Goal: Find specific page/section: Find specific page/section

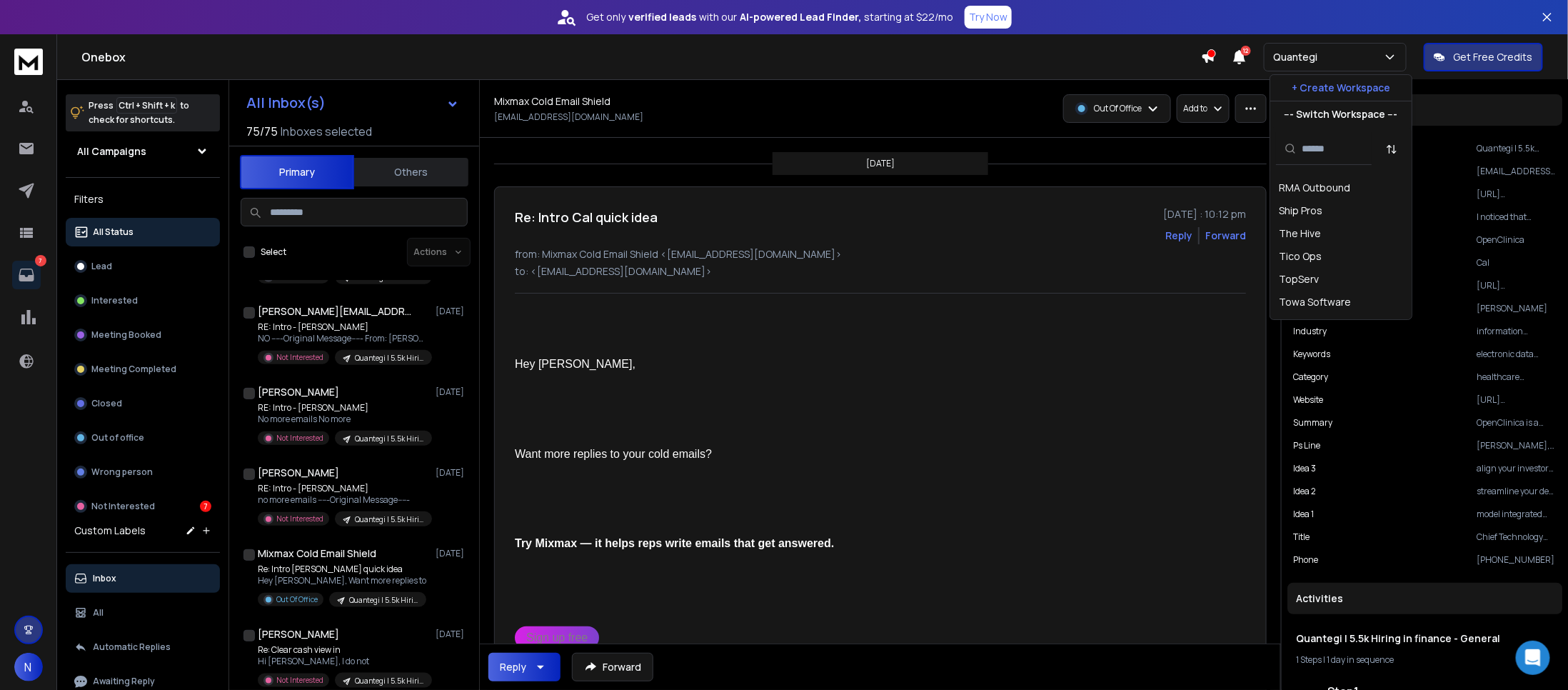
scroll to position [571, 0]
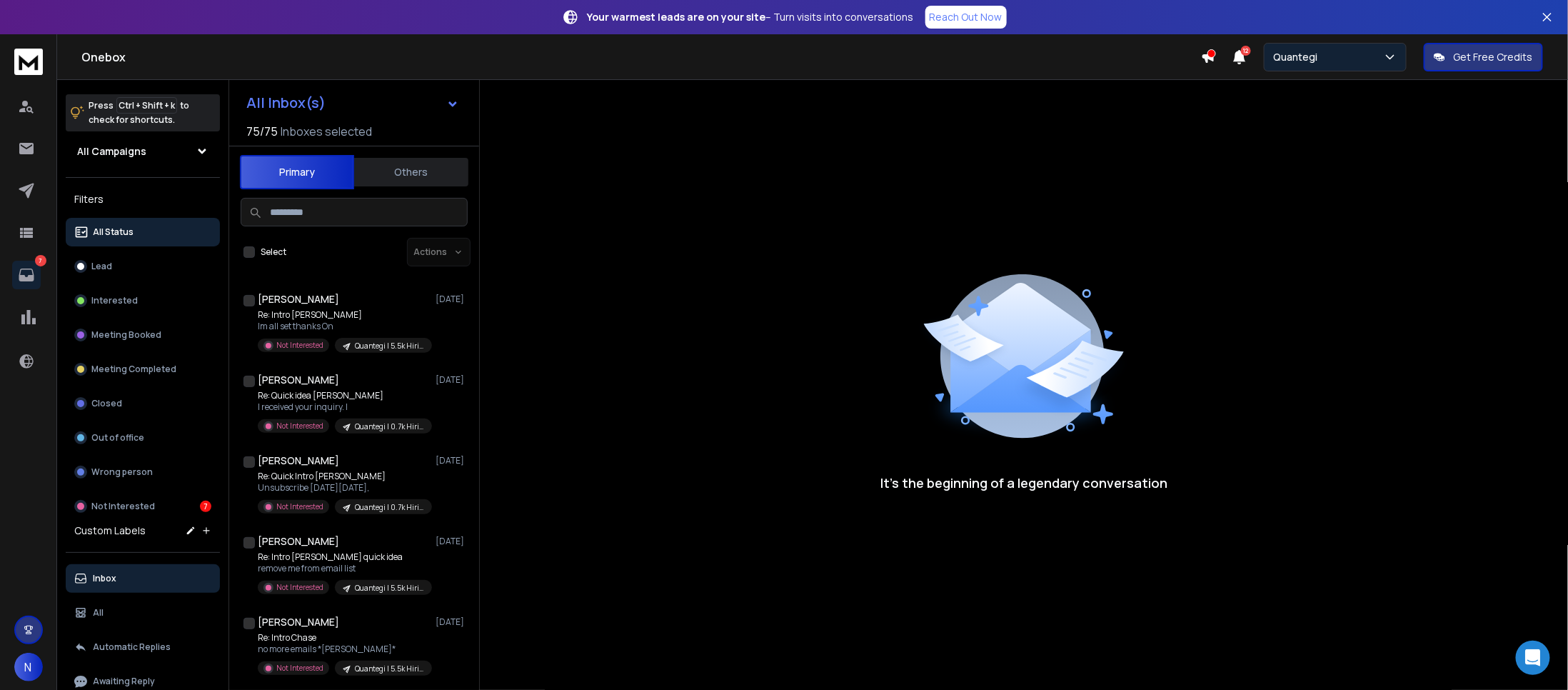
click at [1322, 45] on button "Quantegi" at bounding box center [1335, 57] width 143 height 29
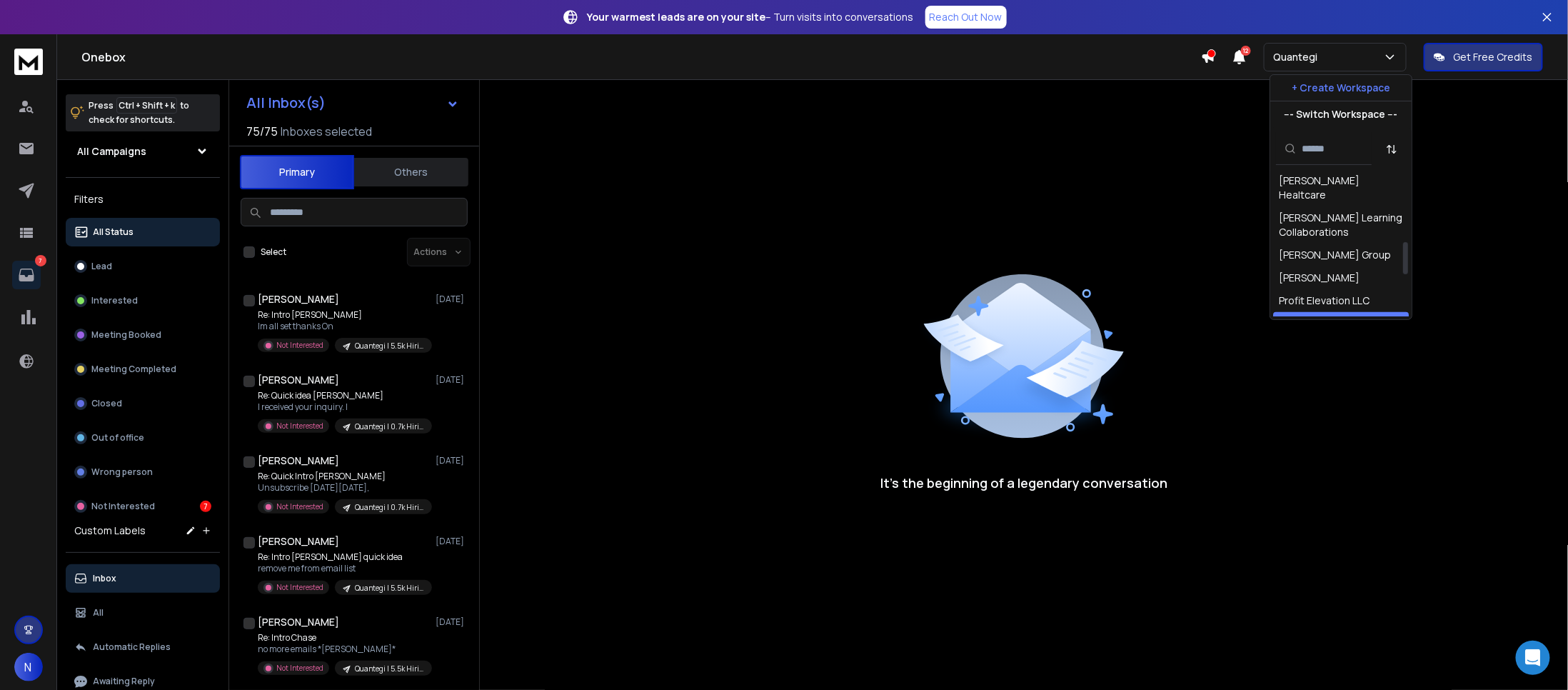
scroll to position [334, 0]
drag, startPoint x: 1407, startPoint y: 183, endPoint x: 1393, endPoint y: 259, distance: 77.3
click at [1403, 259] on div at bounding box center [1406, 266] width 5 height 32
drag, startPoint x: 1407, startPoint y: 197, endPoint x: 1410, endPoint y: 242, distance: 45.1
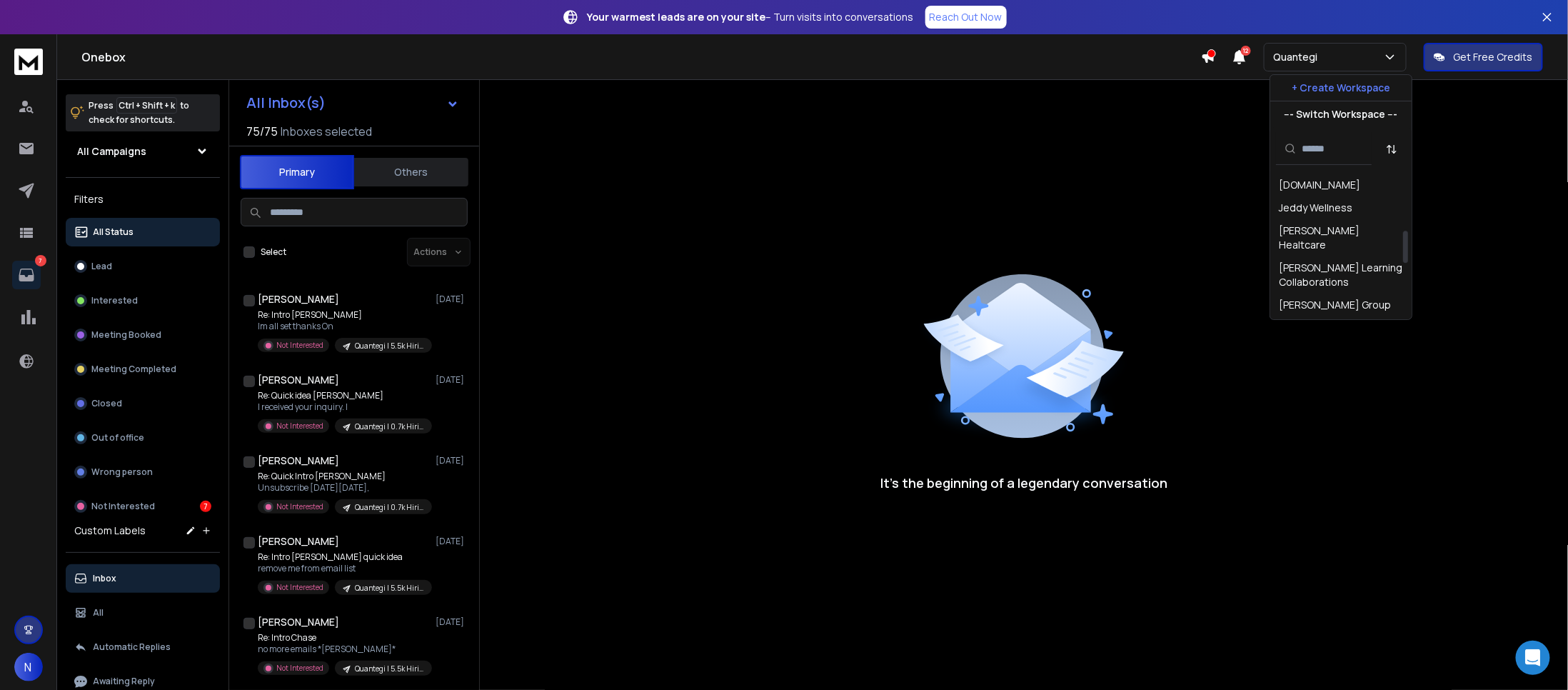
click at [1408, 242] on div at bounding box center [1406, 247] width 5 height 32
click at [1362, 343] on div "Profit Elevation LLC" at bounding box center [1324, 350] width 91 height 14
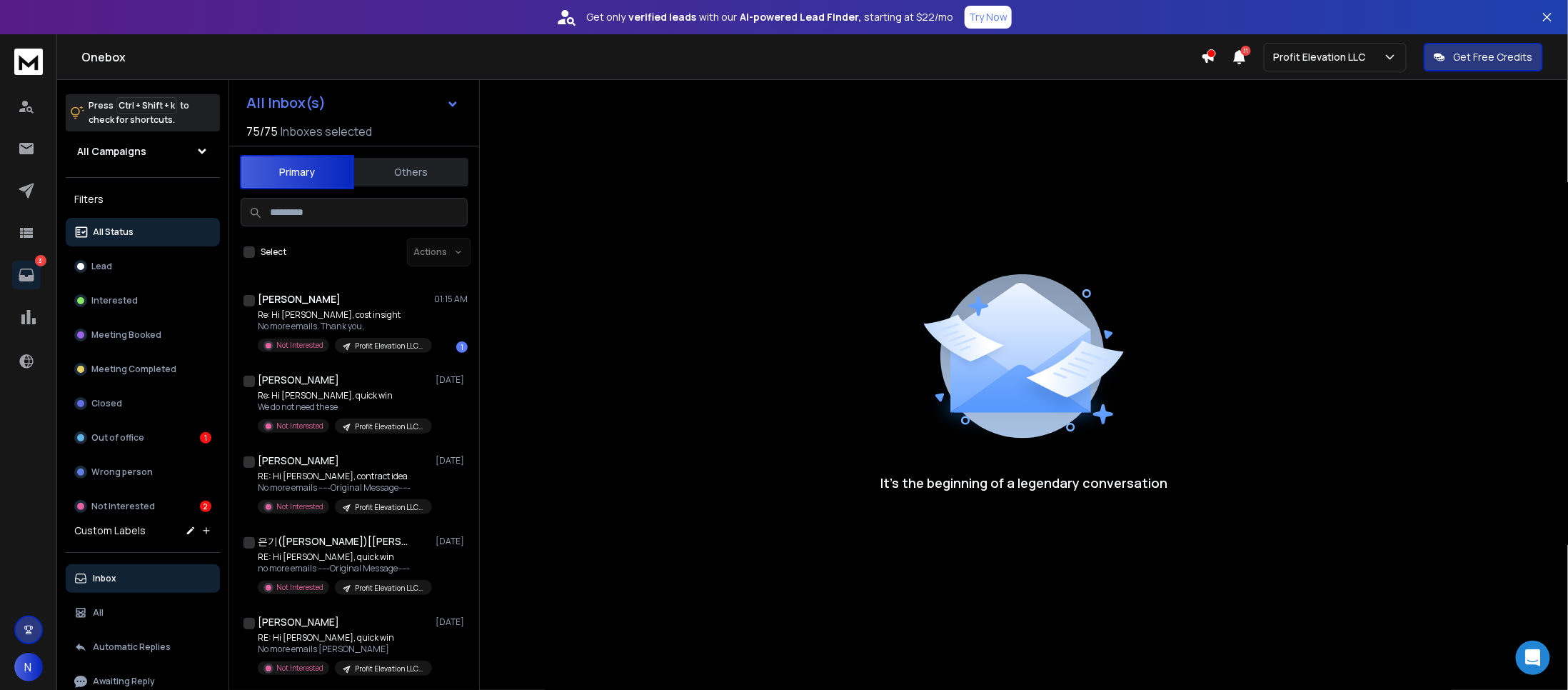
click at [1351, 38] on div "Onebox 11 Profit Elevation LLC Get Free Credits" at bounding box center [784, 57] width 1568 height 46
click at [1373, 71] on div "Onebox 11 Profit Elevation LLC Get Free Credits" at bounding box center [784, 57] width 1568 height 46
click at [1377, 53] on div "Profit Elevation LLC" at bounding box center [1335, 57] width 125 height 14
